Goal: Task Accomplishment & Management: Use online tool/utility

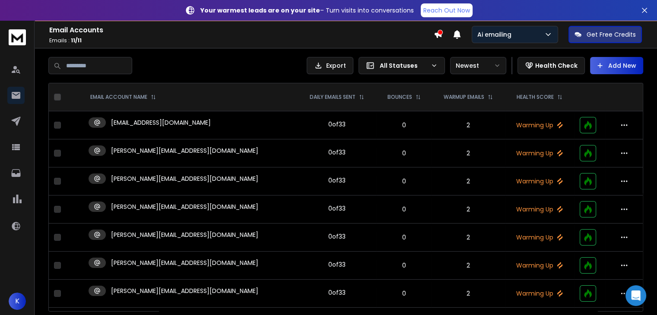
click at [521, 40] on button "Ai emailing" at bounding box center [514, 34] width 86 height 17
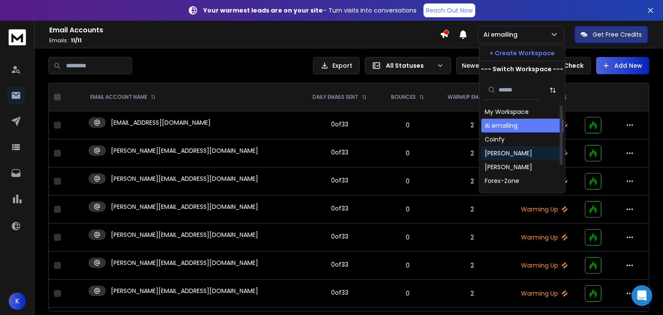
click at [513, 152] on div "[PERSON_NAME]" at bounding box center [522, 153] width 82 height 14
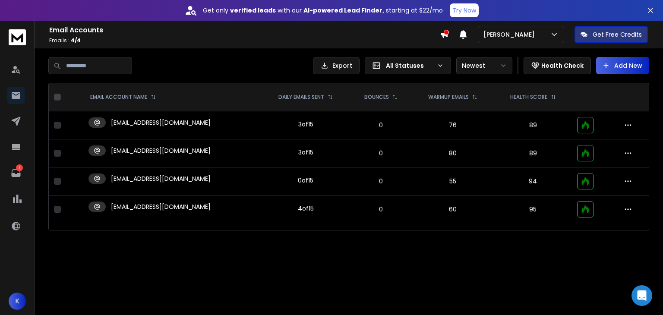
click at [187, 207] on p "[EMAIL_ADDRESS][DOMAIN_NAME]" at bounding box center [161, 206] width 100 height 9
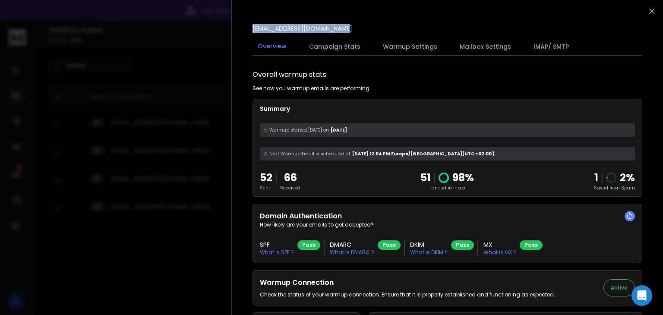
drag, startPoint x: 339, startPoint y: 28, endPoint x: 246, endPoint y: 26, distance: 93.7
copy p "[EMAIL_ADDRESS][DOMAIN_NAME]"
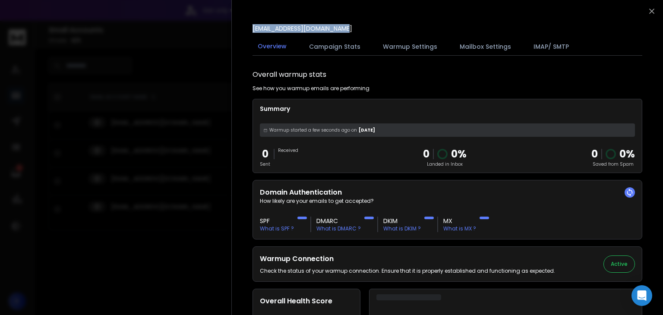
click at [158, 110] on div at bounding box center [331, 157] width 663 height 315
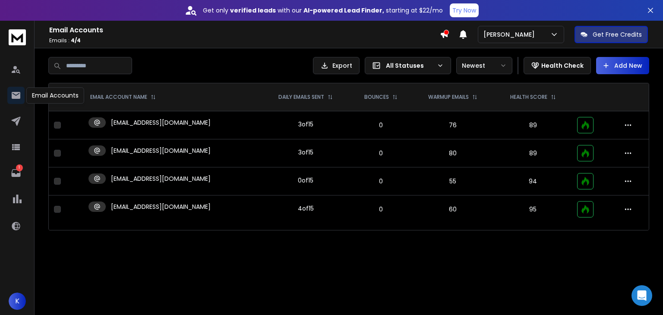
click at [17, 96] on icon at bounding box center [16, 95] width 9 height 7
click at [552, 70] on p "Health Check" at bounding box center [562, 65] width 42 height 9
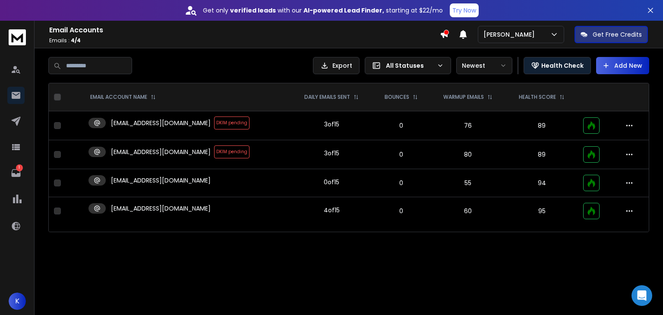
click at [185, 153] on p "[EMAIL_ADDRESS][DOMAIN_NAME]" at bounding box center [161, 152] width 100 height 9
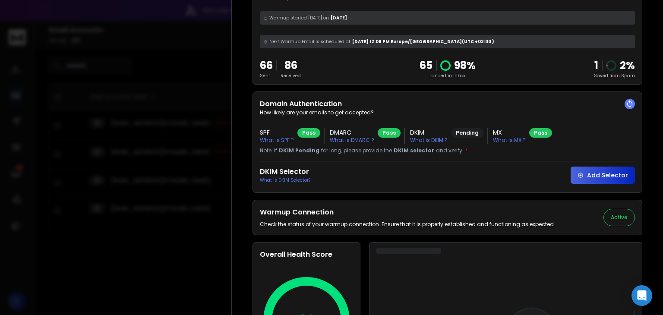
scroll to position [130, 0]
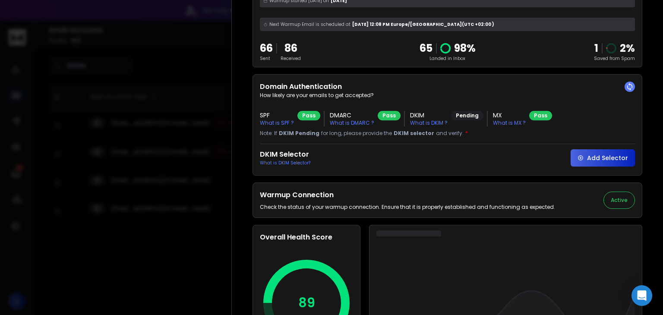
click at [615, 164] on button "Add Selector" at bounding box center [603, 157] width 64 height 17
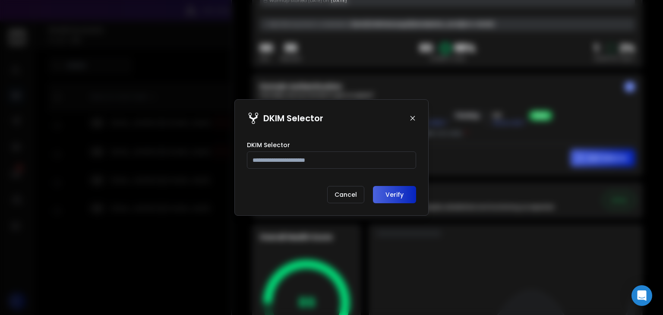
click at [313, 166] on input "text" at bounding box center [331, 160] width 169 height 17
type input "**********"
click at [402, 197] on button "Verify" at bounding box center [394, 194] width 43 height 17
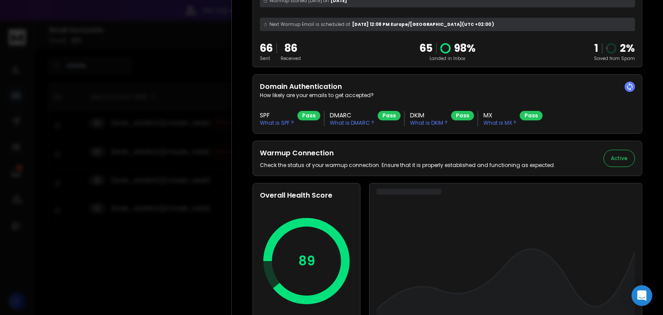
click at [165, 156] on div at bounding box center [331, 157] width 663 height 315
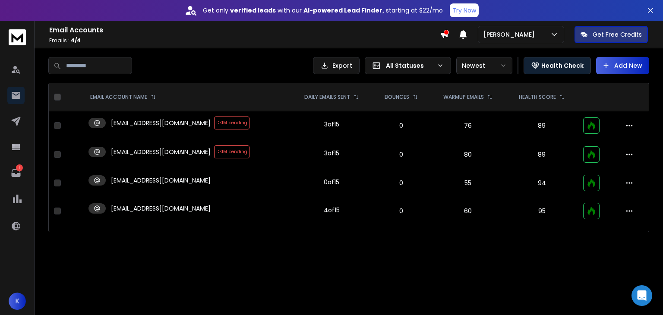
click at [171, 126] on p "[EMAIL_ADDRESS][DOMAIN_NAME]" at bounding box center [161, 123] width 100 height 9
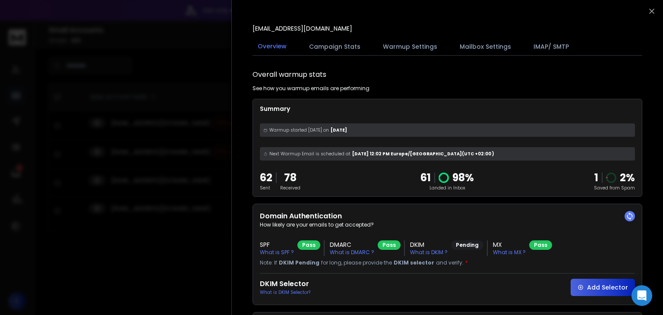
click at [595, 285] on button "Add Selector" at bounding box center [603, 287] width 64 height 17
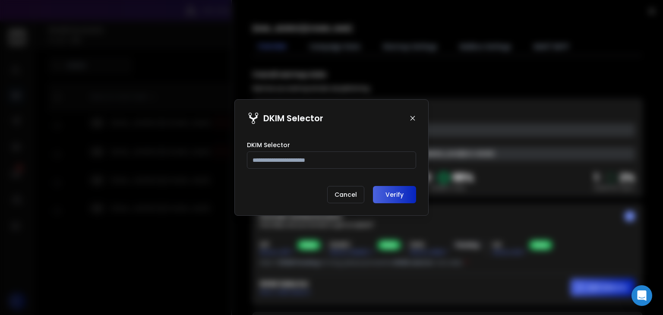
click at [285, 166] on input "text" at bounding box center [331, 160] width 169 height 17
type input "**********"
click at [404, 199] on button "Verify" at bounding box center [394, 194] width 43 height 17
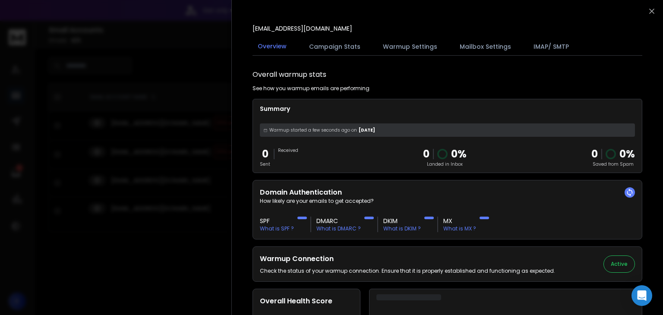
click at [140, 185] on div at bounding box center [331, 157] width 663 height 315
